Goal: Task Accomplishment & Management: Use online tool/utility

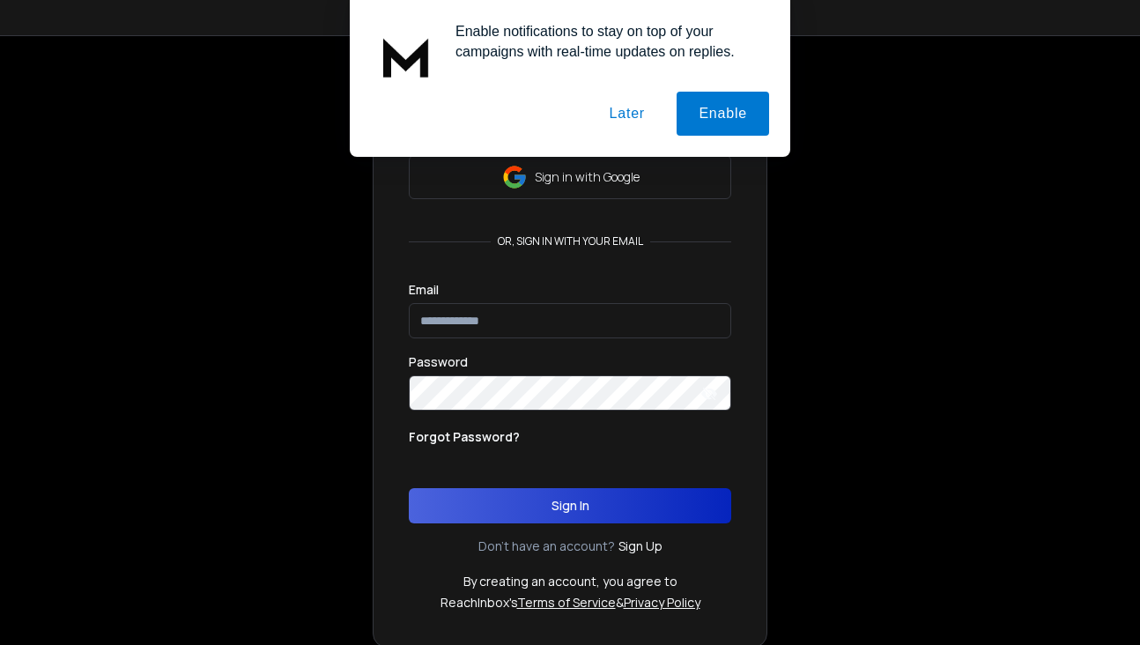
click at [646, 102] on button "Later" at bounding box center [626, 114] width 79 height 44
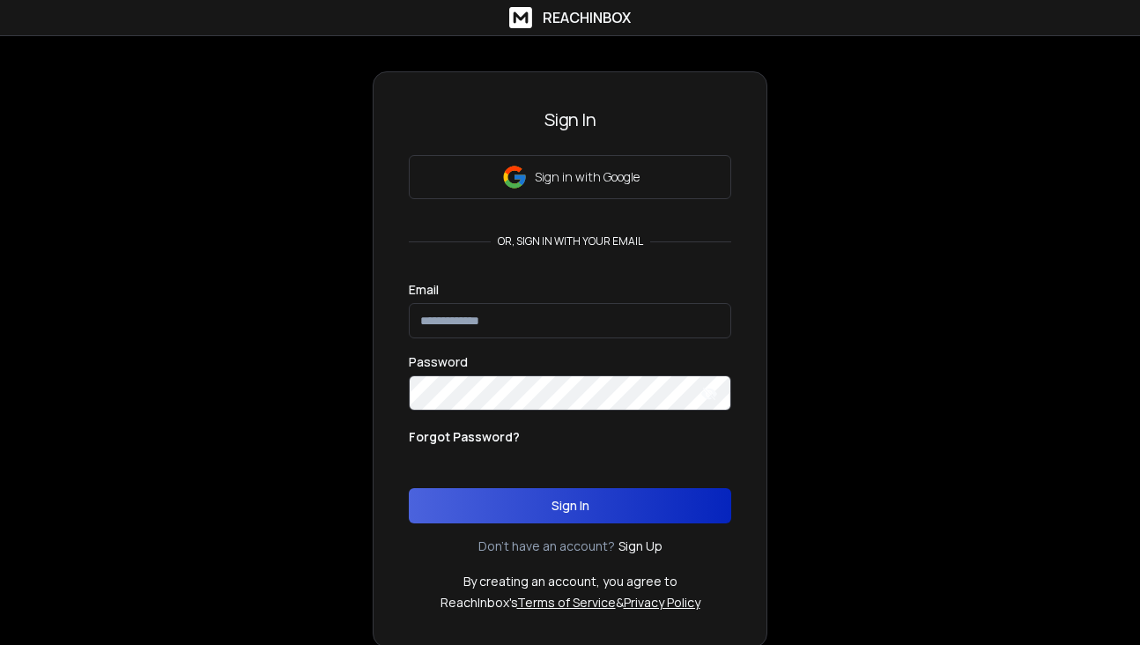
click at [480, 309] on input "email" at bounding box center [570, 320] width 322 height 35
paste input "**********"
type input "**********"
click at [611, 497] on button "Sign In" at bounding box center [570, 505] width 322 height 35
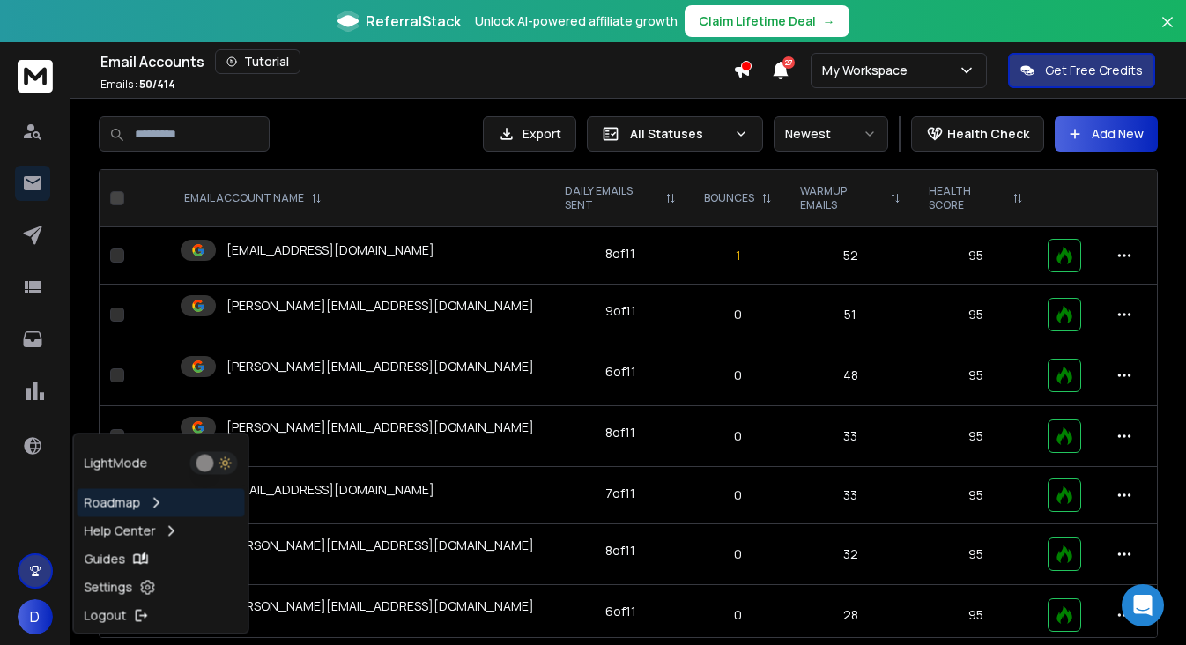
click at [200, 464] on button "button" at bounding box center [214, 463] width 48 height 23
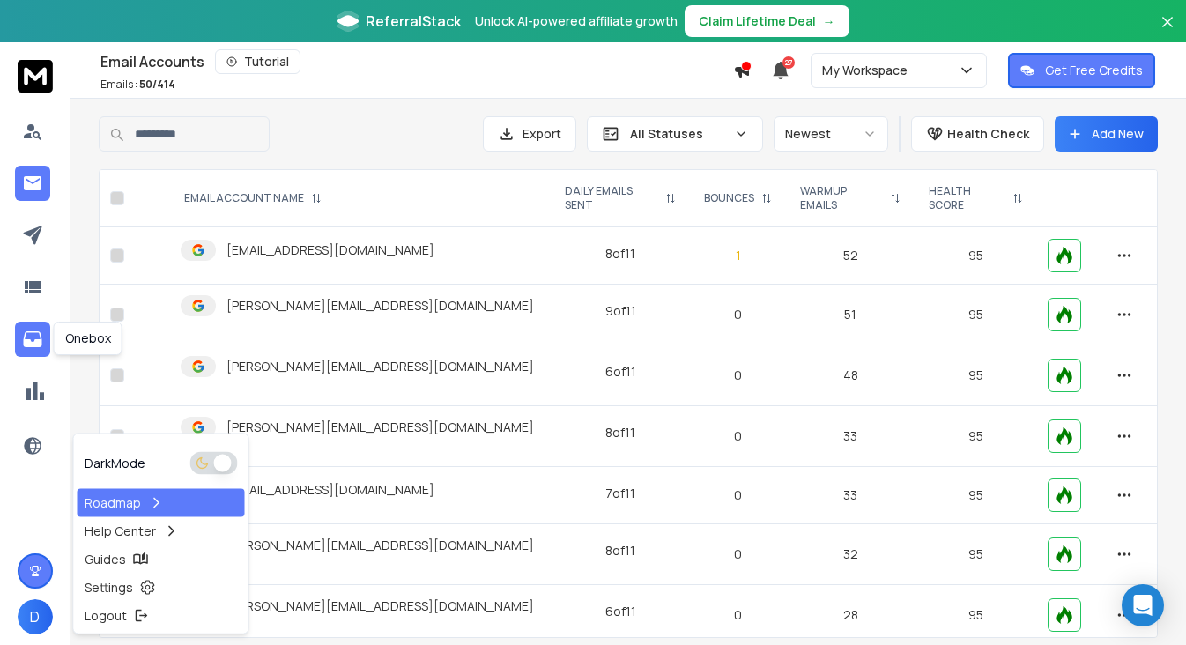
click at [35, 339] on icon at bounding box center [32, 339] width 19 height 16
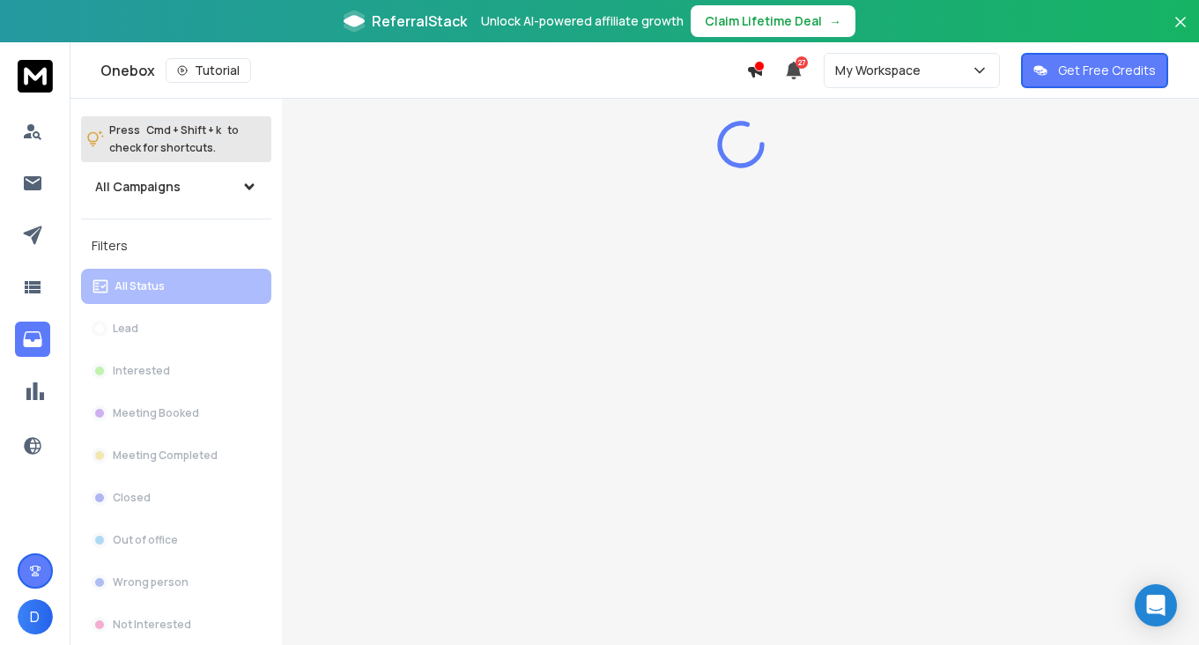
click at [1184, 27] on icon "Close banner" at bounding box center [1181, 22] width 16 height 16
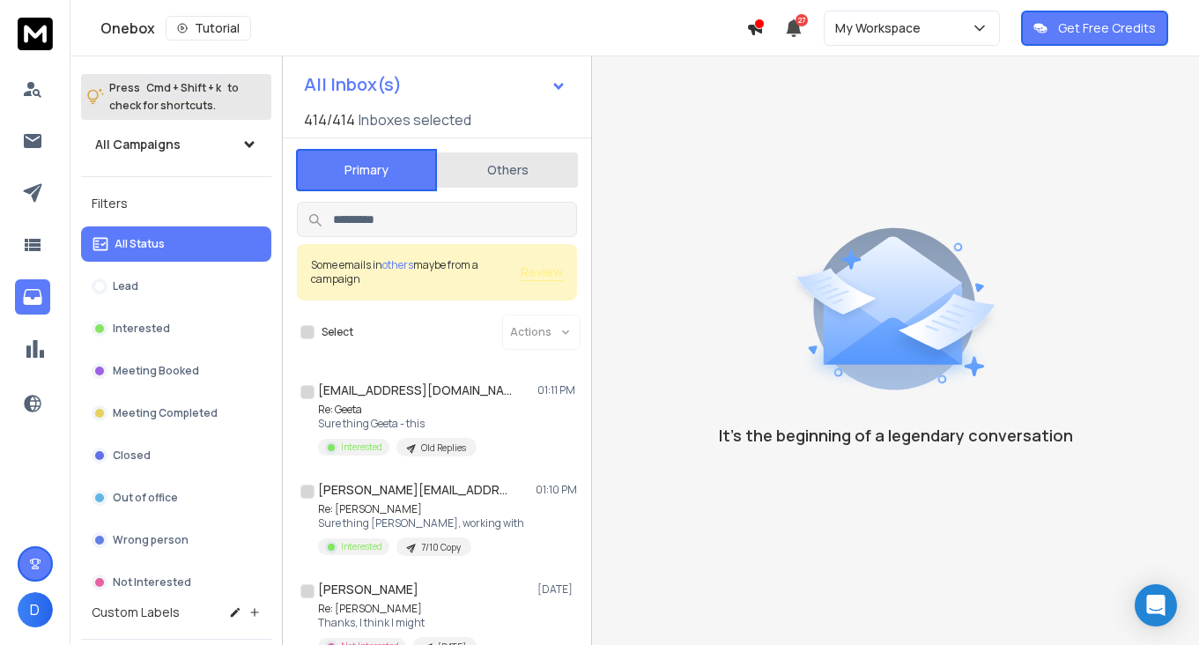
click at [494, 183] on button "Others" at bounding box center [507, 170] width 141 height 39
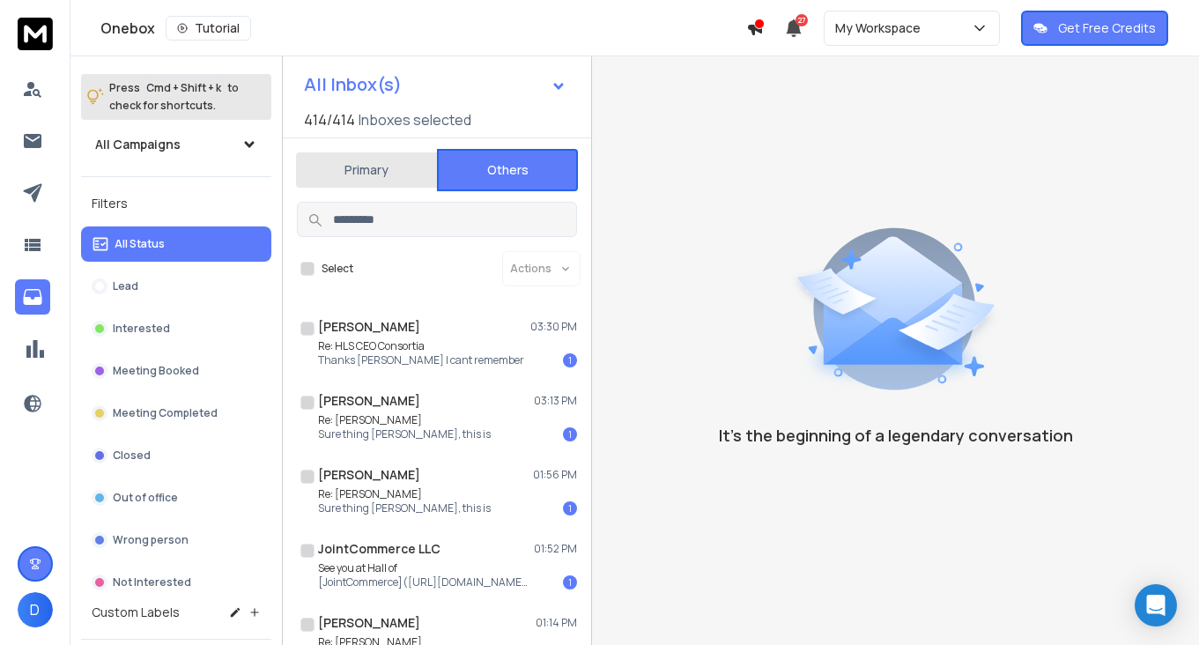
click at [422, 219] on input at bounding box center [437, 219] width 280 height 35
click at [523, 246] on div "Select Actions" at bounding box center [437, 265] width 308 height 42
click at [495, 226] on input at bounding box center [437, 219] width 280 height 35
paste input "**********"
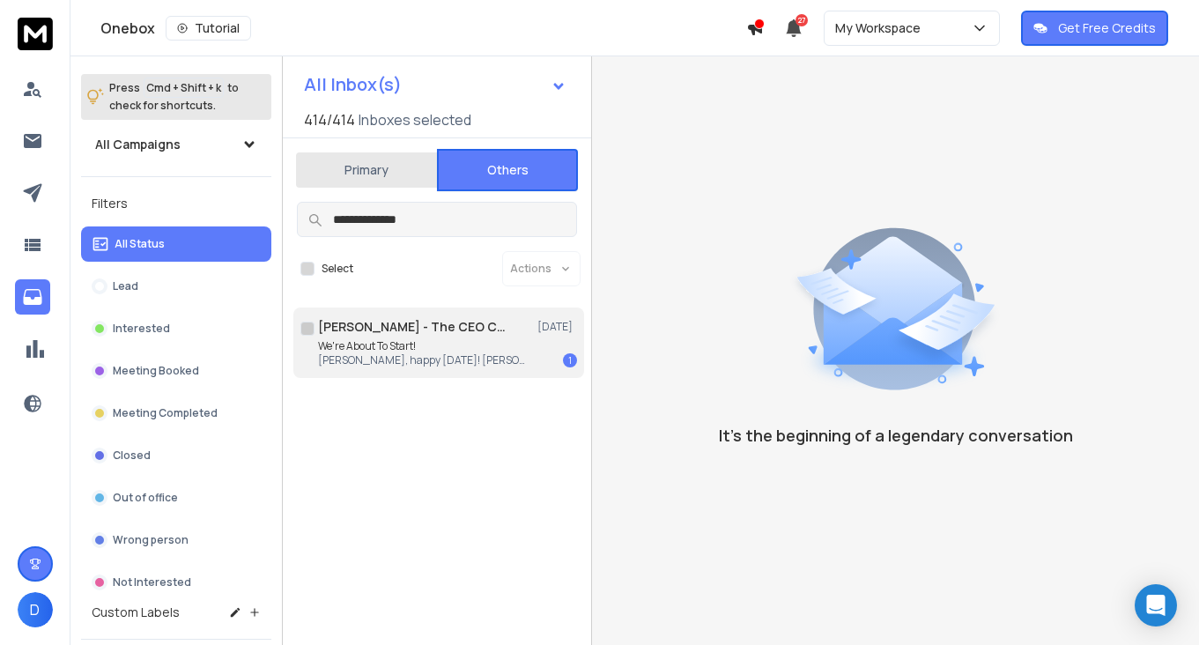
type input "**********"
click at [537, 330] on p "17 Sep" at bounding box center [557, 327] width 40 height 14
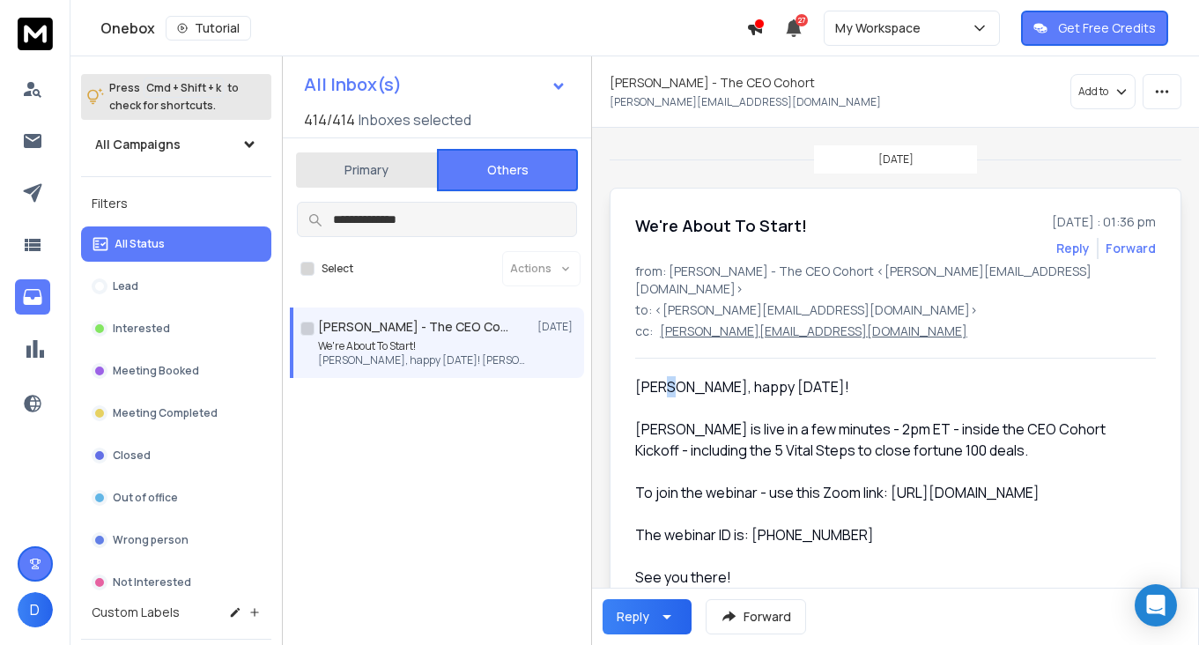
click at [668, 376] on div "Jon, happy Wednesday! Jonathan is live in a few minutes - 2pm ET - inside the C…" at bounding box center [895, 573] width 521 height 395
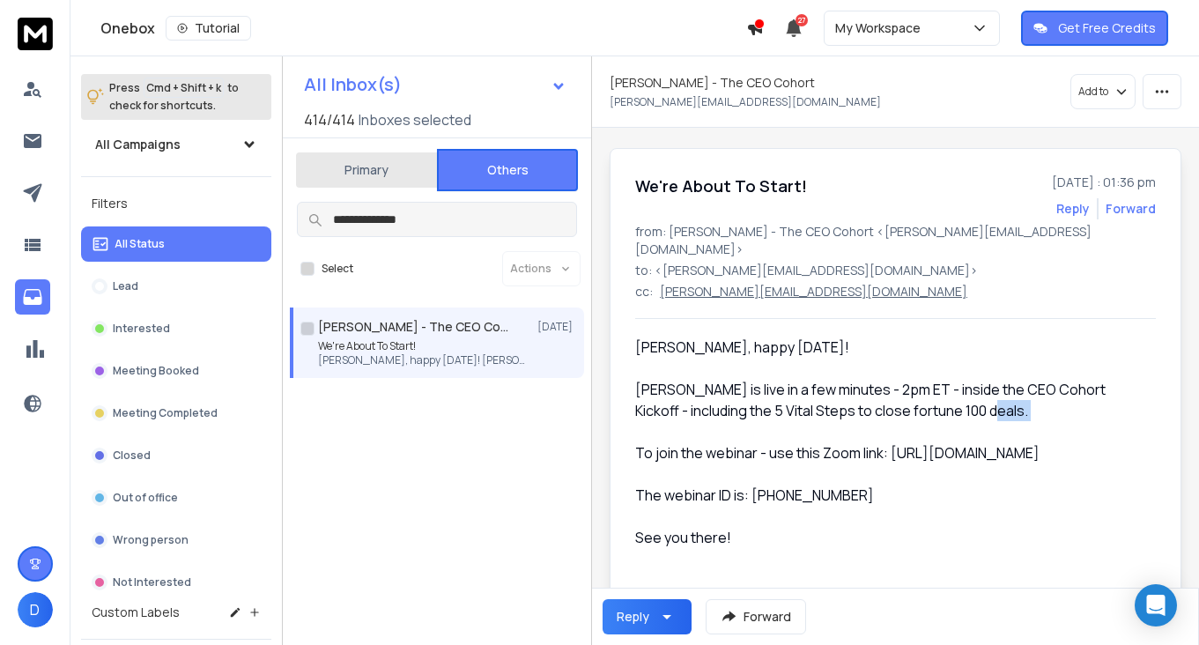
drag, startPoint x: 982, startPoint y: 385, endPoint x: 953, endPoint y: 423, distance: 47.8
click at [953, 423] on div "Jon, happy Wednesday! Jonathan is live in a few minutes - 2pm ET - inside the C…" at bounding box center [895, 534] width 521 height 395
drag, startPoint x: 470, startPoint y: 214, endPoint x: 297, endPoint y: 217, distance: 172.7
click at [297, 217] on input "**********" at bounding box center [437, 219] width 280 height 35
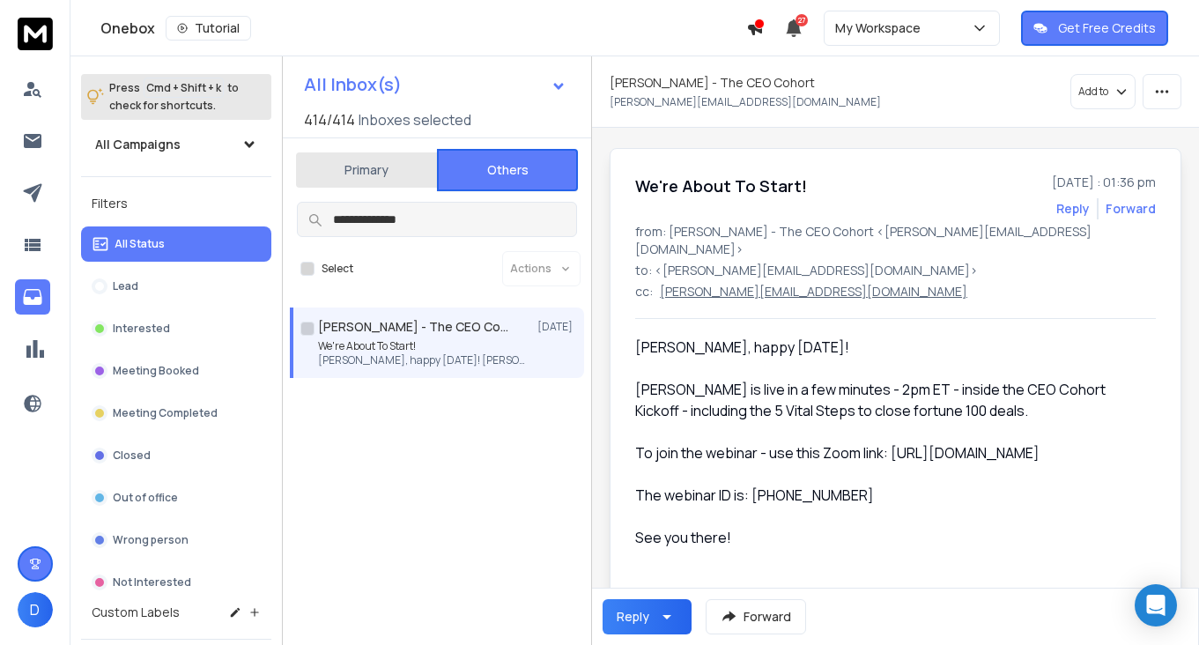
click at [975, 363] on div "Jon, happy Wednesday! Jonathan is live in a few minutes - 2pm ET - inside the C…" at bounding box center [895, 534] width 521 height 395
drag, startPoint x: 903, startPoint y: 354, endPoint x: 893, endPoint y: 390, distance: 37.4
click at [893, 390] on div "Jon, happy Wednesday! Jonathan is live in a few minutes - 2pm ET - inside the C…" at bounding box center [895, 534] width 521 height 395
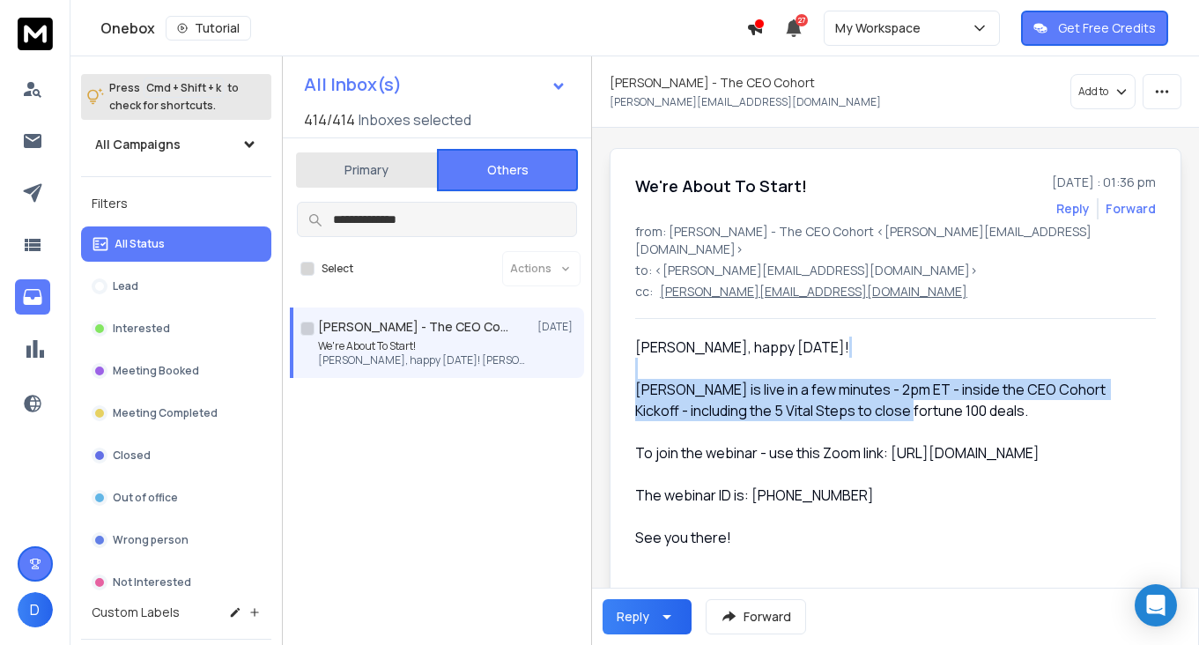
drag, startPoint x: 893, startPoint y: 390, endPoint x: 889, endPoint y: 409, distance: 19.0
click at [893, 390] on div "Jon, happy Wednesday! Jonathan is live in a few minutes - 2pm ET - inside the C…" at bounding box center [895, 534] width 521 height 395
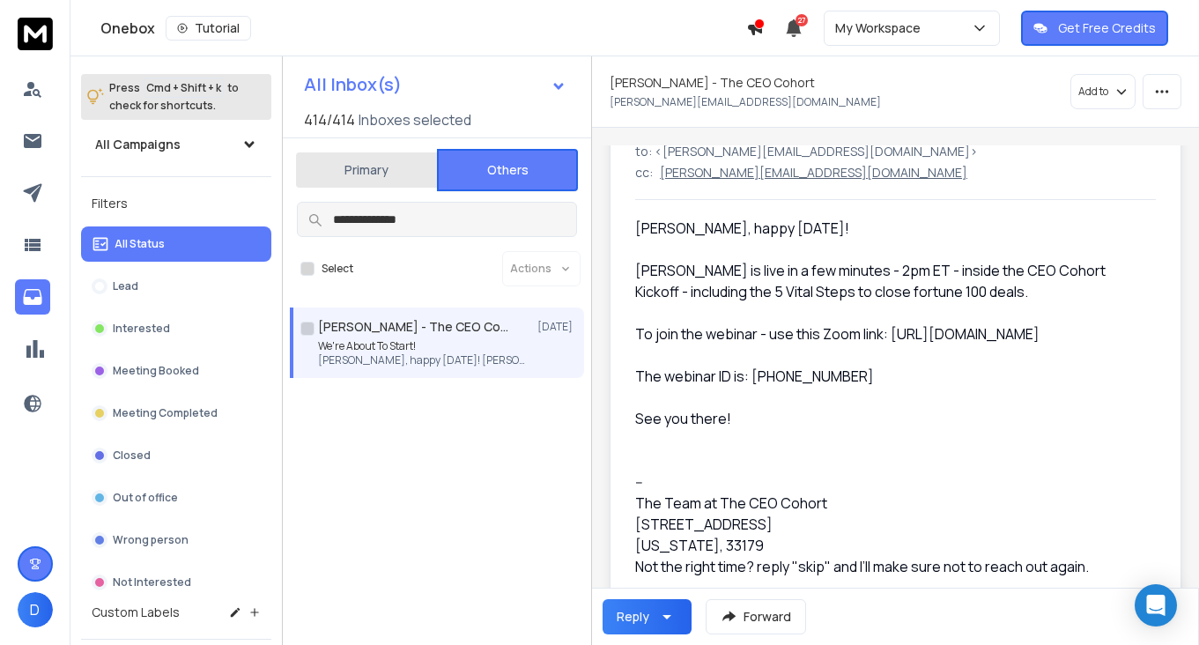
scroll to position [0, 0]
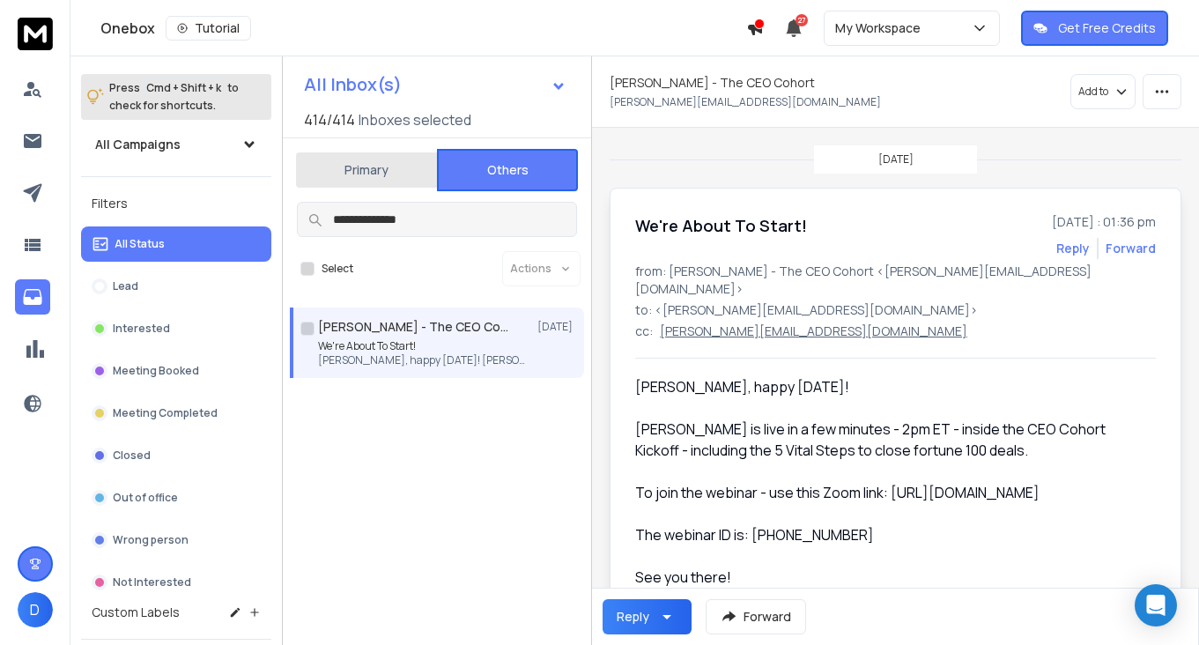
click at [473, 210] on input "**********" at bounding box center [437, 219] width 280 height 35
drag, startPoint x: 473, startPoint y: 210, endPoint x: 397, endPoint y: 183, distance: 81.1
click at [473, 209] on input "**********" at bounding box center [437, 219] width 280 height 35
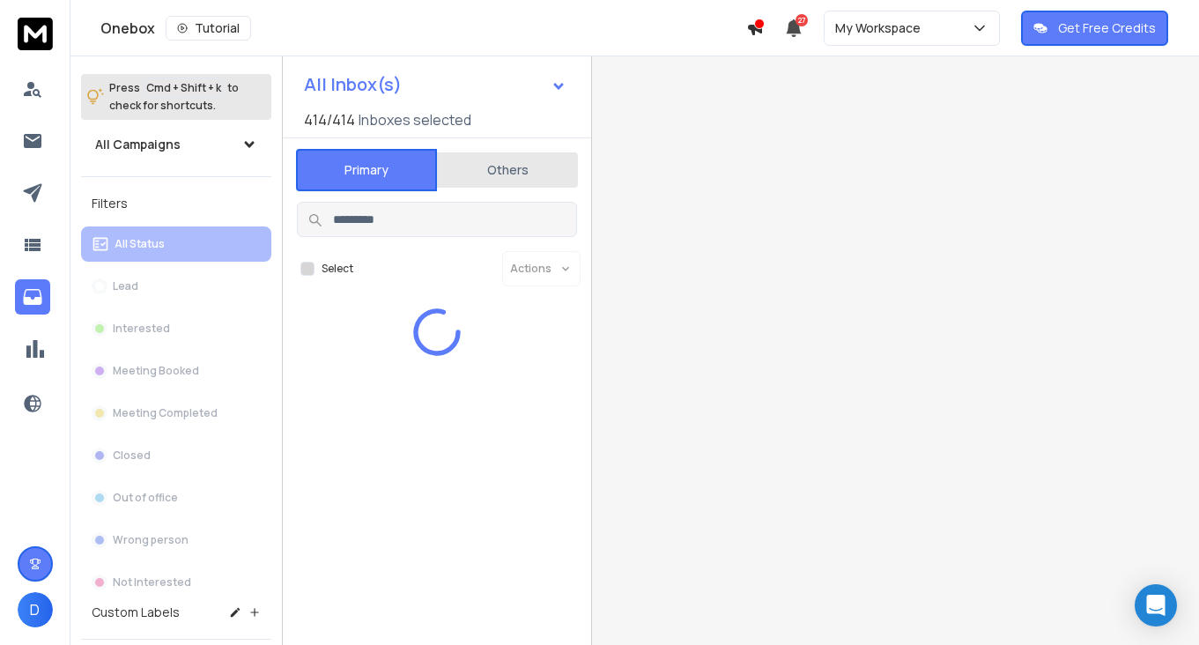
click at [378, 173] on button "Primary" at bounding box center [366, 170] width 141 height 42
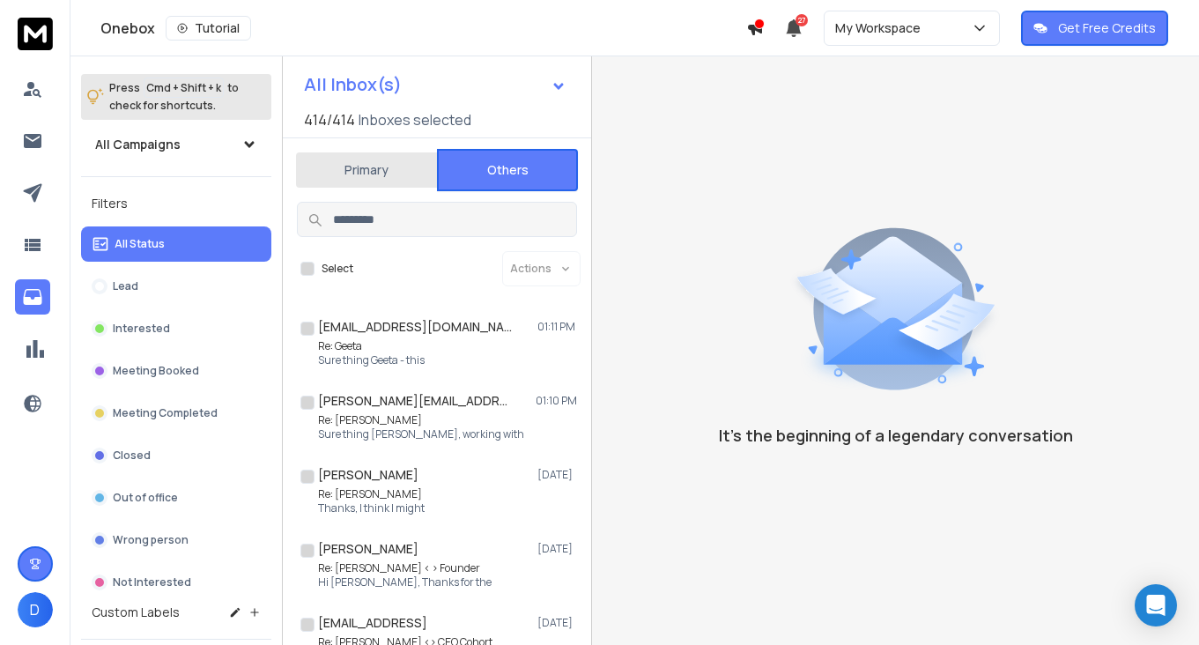
click at [500, 159] on button "Others" at bounding box center [507, 170] width 141 height 42
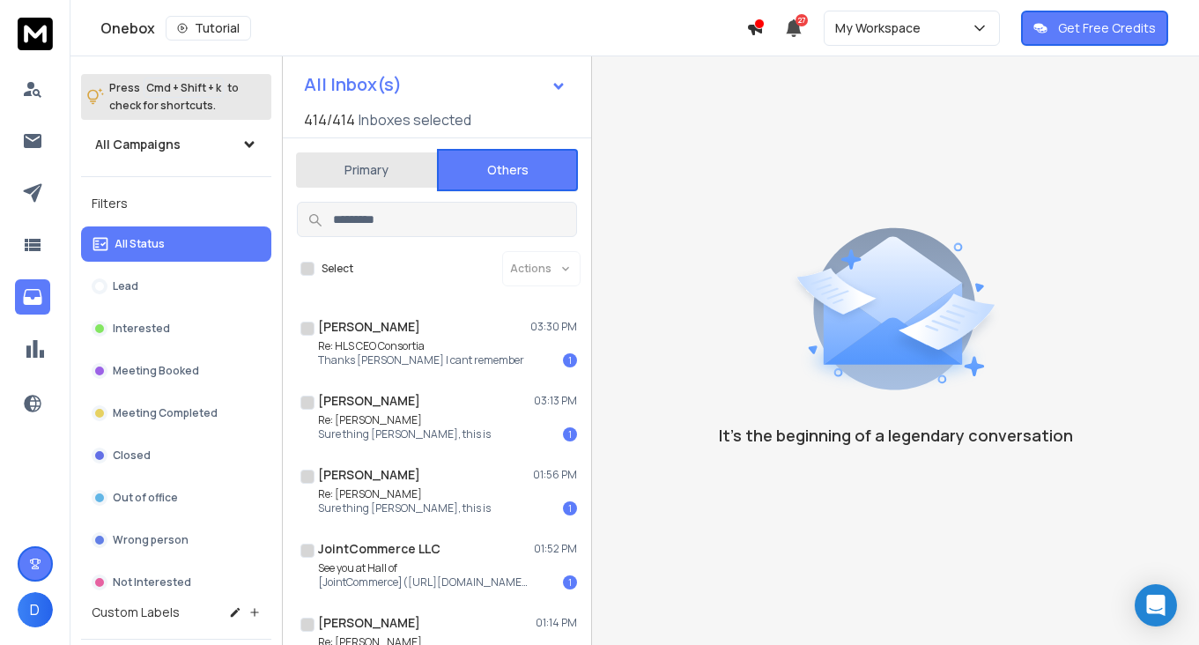
click at [487, 190] on button "Others" at bounding box center [507, 170] width 141 height 42
click at [484, 217] on input at bounding box center [437, 219] width 280 height 35
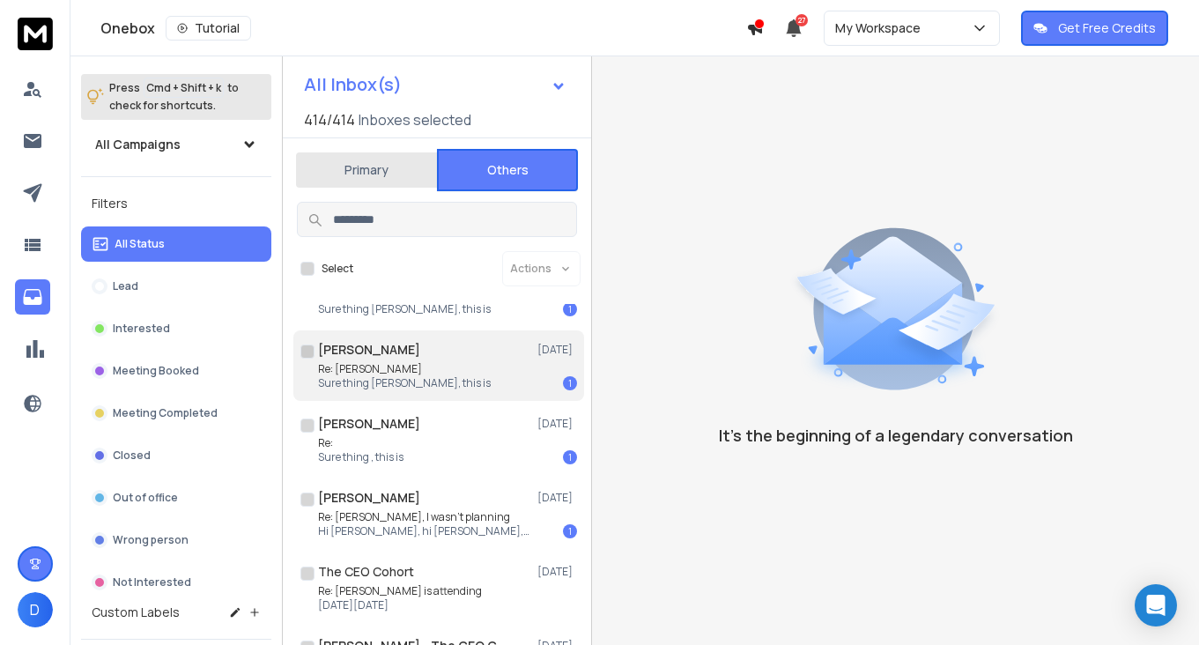
scroll to position [2478, 0]
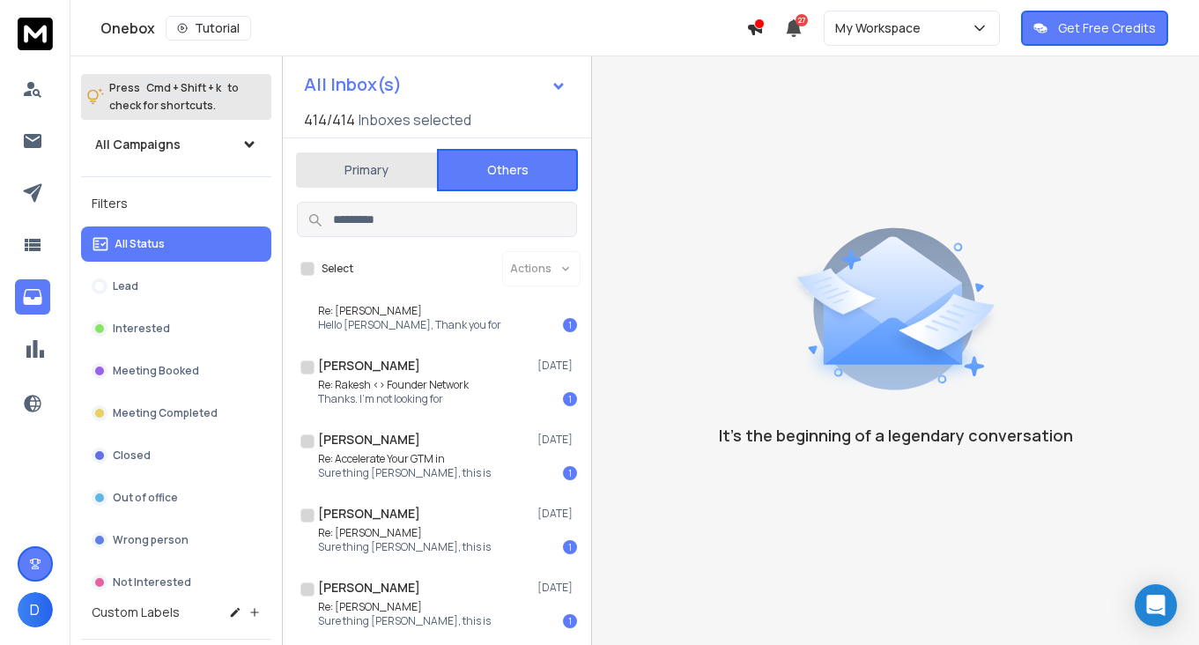
click at [41, 609] on span "D" at bounding box center [35, 609] width 35 height 35
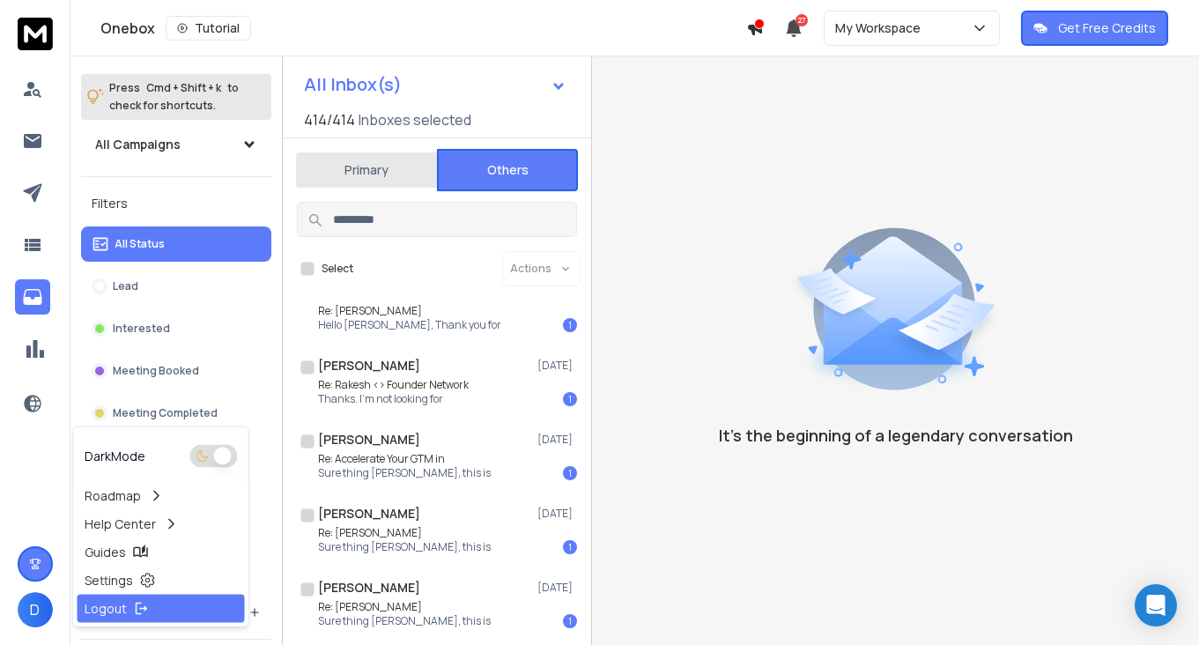
click at [85, 603] on p "Logout" at bounding box center [106, 609] width 42 height 18
